Goal: Task Accomplishment & Management: Manage account settings

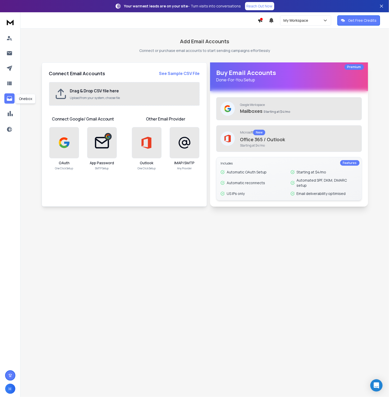
click at [12, 101] on link at bounding box center [9, 98] width 10 height 10
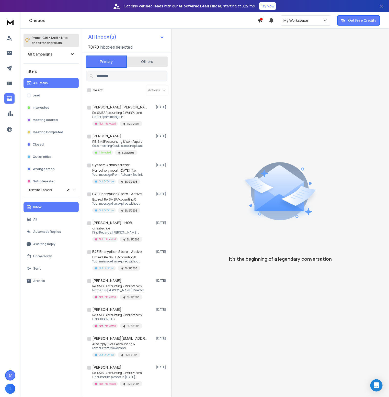
click at [148, 63] on button "Others" at bounding box center [147, 61] width 41 height 11
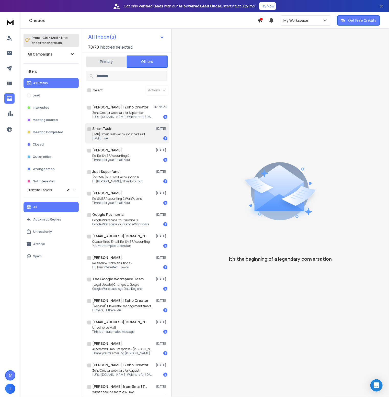
click at [130, 137] on p "[DATE], we" at bounding box center [118, 138] width 53 height 4
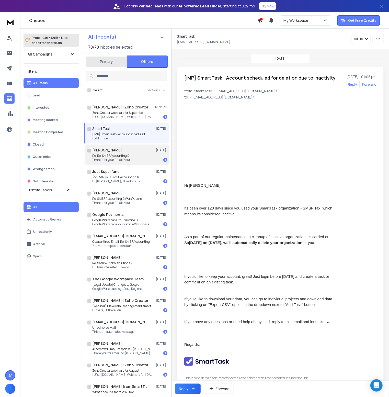
click at [122, 160] on p "Thanks for your Email. Your" at bounding box center [111, 160] width 38 height 4
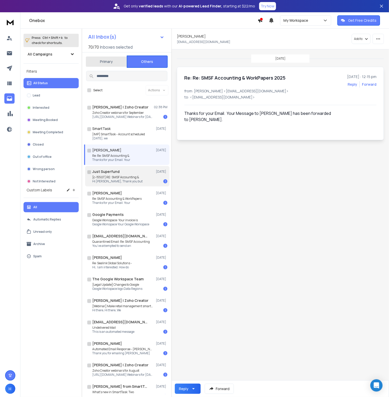
click at [121, 180] on p "Hi [PERSON_NAME], Thank you but" at bounding box center [117, 181] width 50 height 4
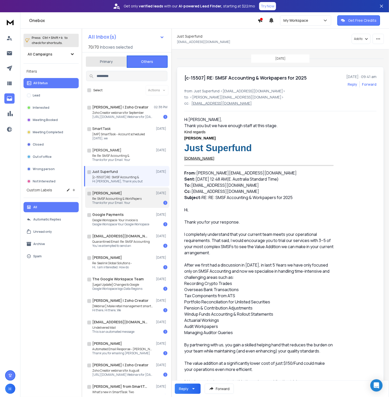
click at [122, 201] on p "Thanks for your Email. Your" at bounding box center [116, 203] width 49 height 4
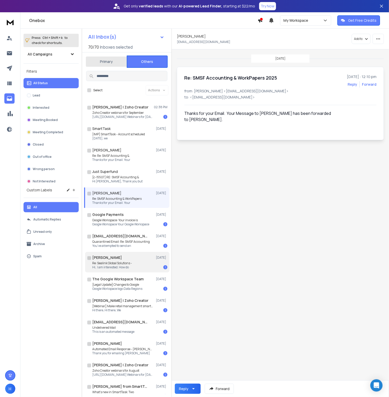
click at [130, 269] on p "Hi, I am interested. How do" at bounding box center [112, 267] width 40 height 4
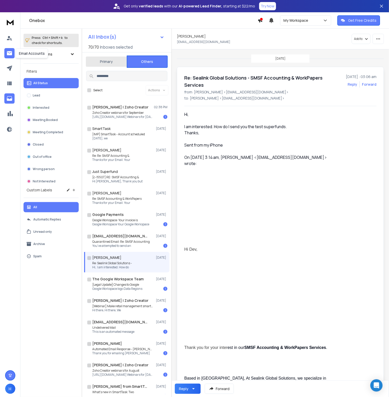
click at [7, 54] on icon at bounding box center [9, 53] width 5 height 4
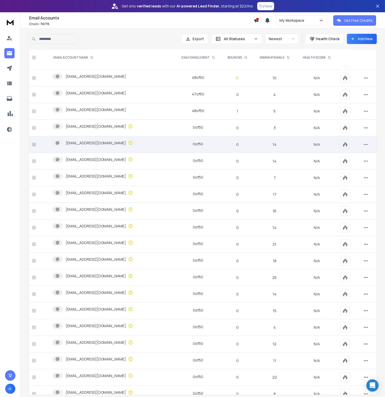
scroll to position [205, 0]
